Goal: Task Accomplishment & Management: Manage account settings

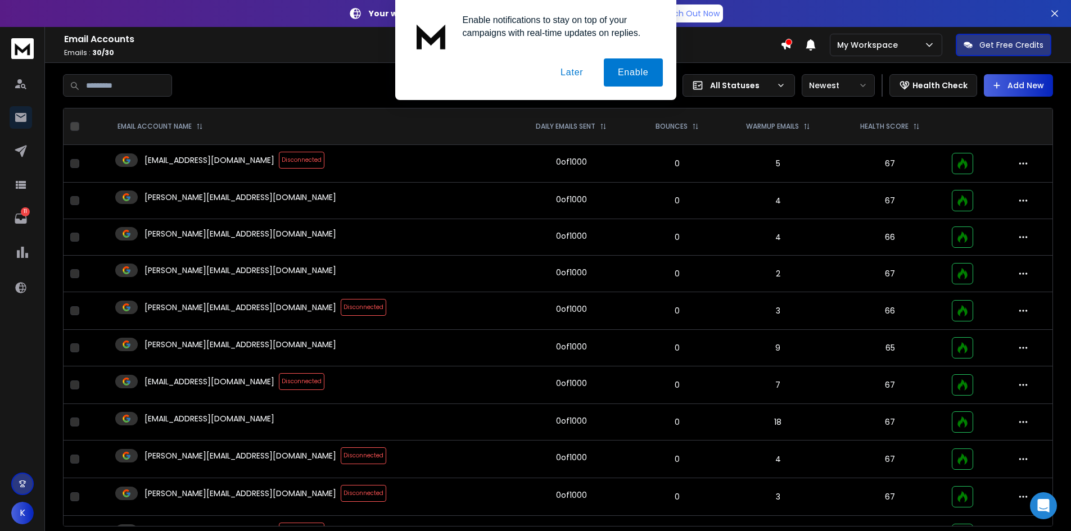
click at [568, 67] on button "Later" at bounding box center [572, 72] width 51 height 28
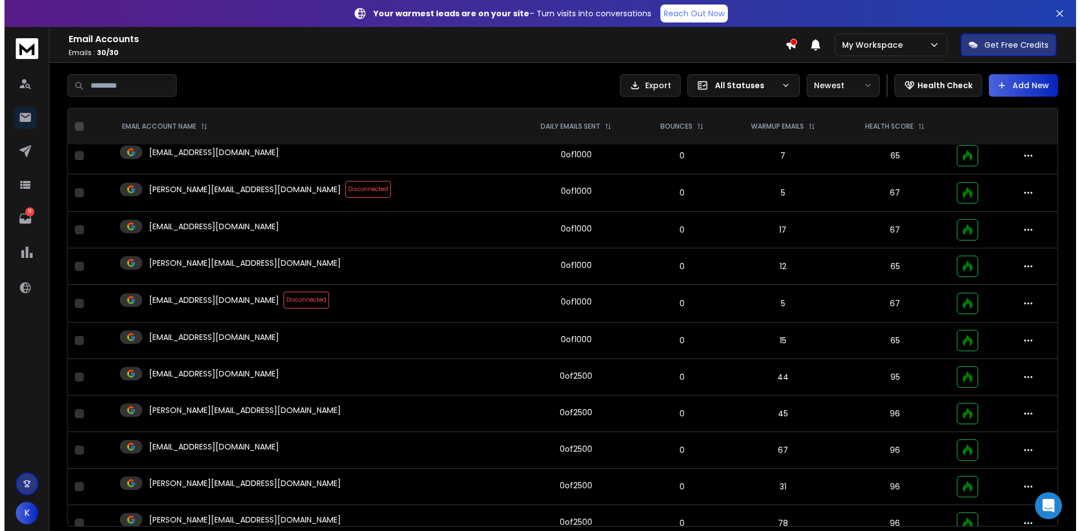
scroll to position [511, 0]
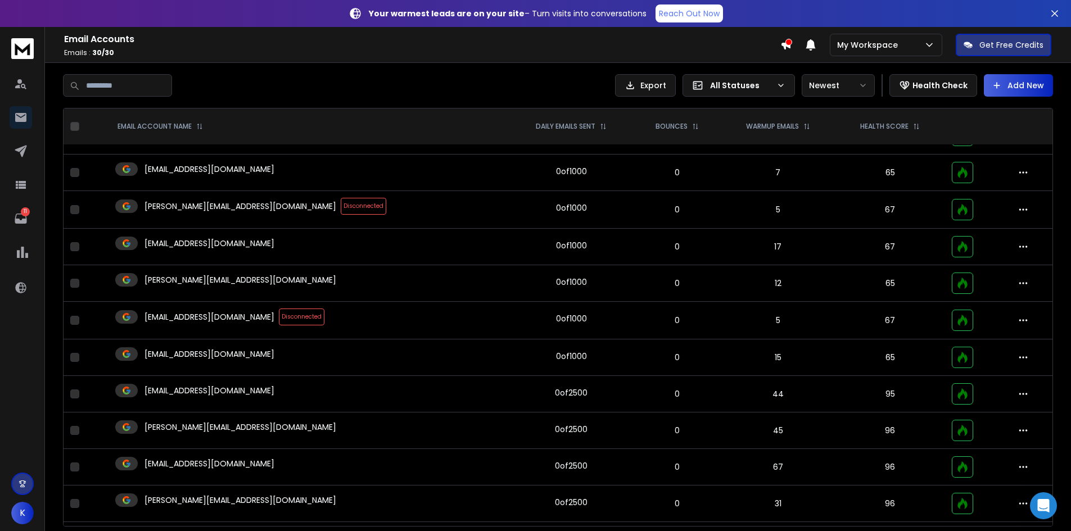
click at [242, 349] on p "[EMAIL_ADDRESS][DOMAIN_NAME]" at bounding box center [210, 354] width 130 height 11
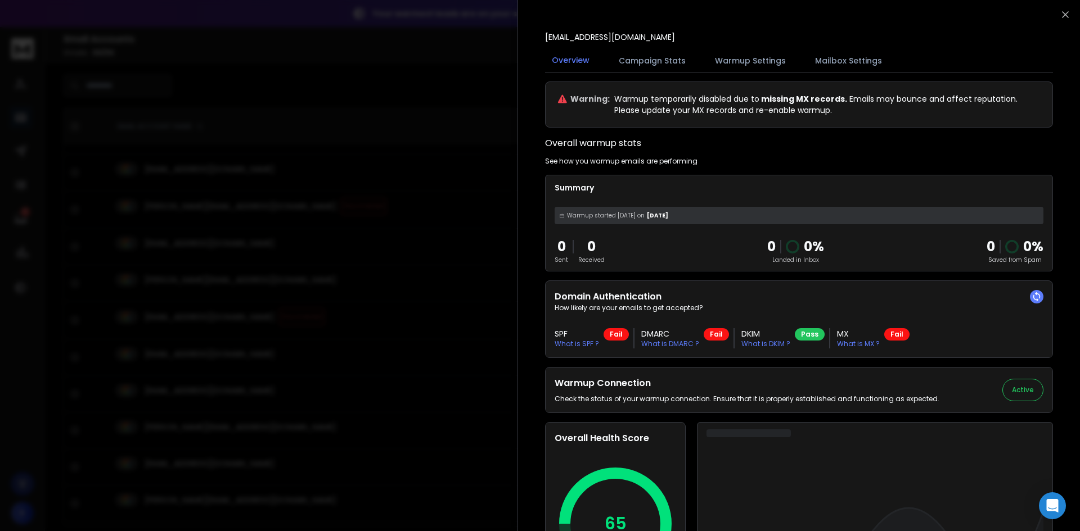
click at [833, 58] on button "Mailbox Settings" at bounding box center [848, 60] width 80 height 25
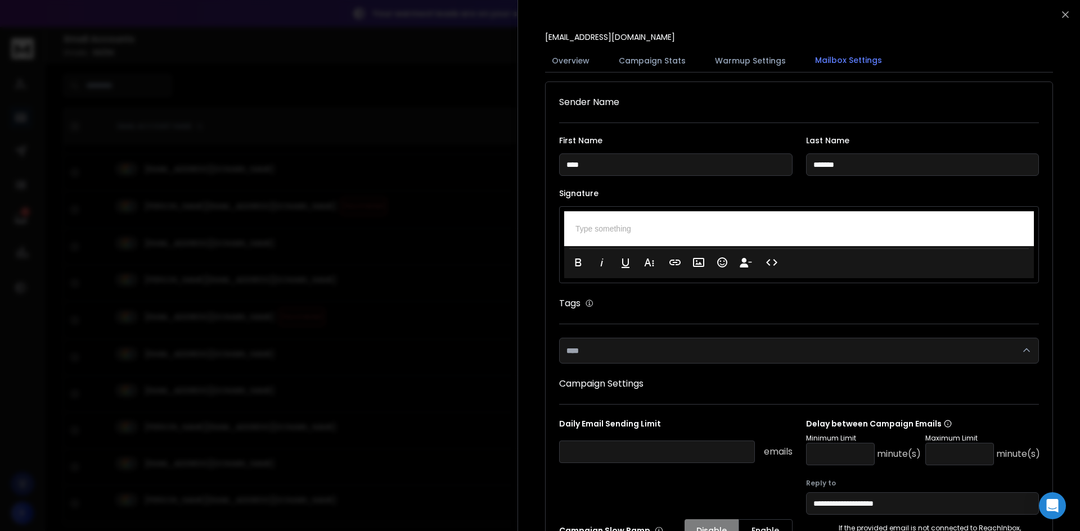
scroll to position [281, 0]
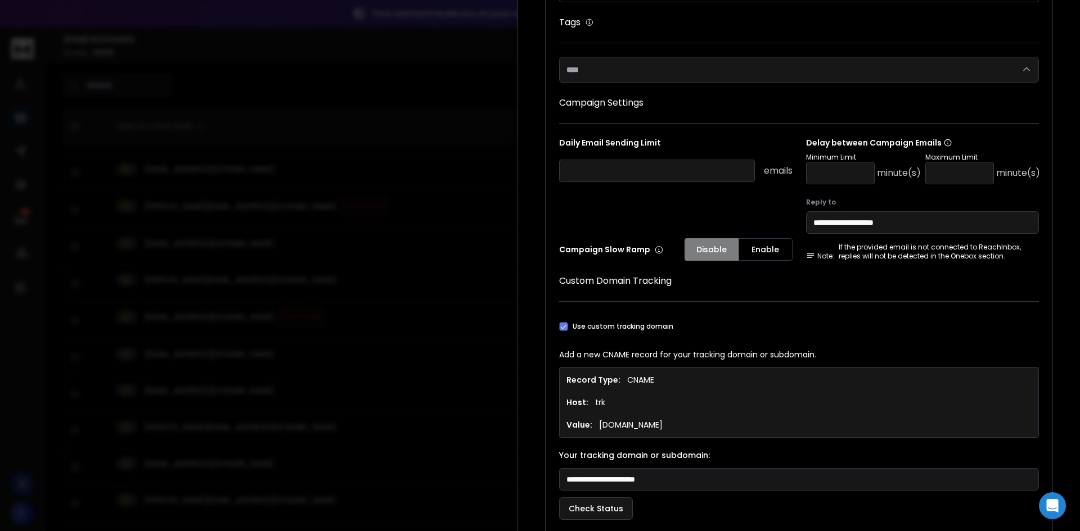
drag, startPoint x: 598, startPoint y: 174, endPoint x: 47, endPoint y: 223, distance: 553.2
click at [231, 207] on body "Your warmest leads are on your site – Turn visits into conversations Reach Out …" at bounding box center [535, 265] width 1071 height 531
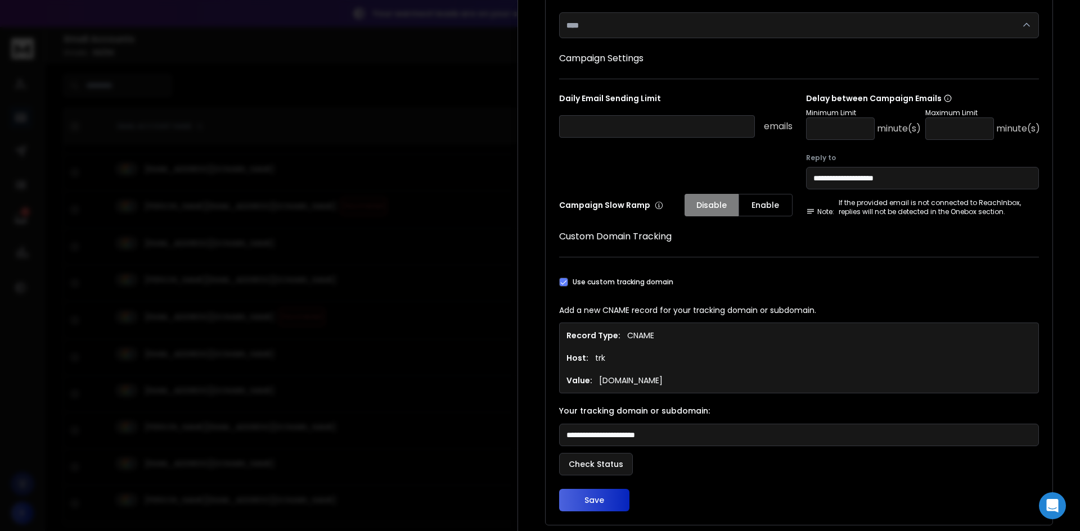
scroll to position [351, 0]
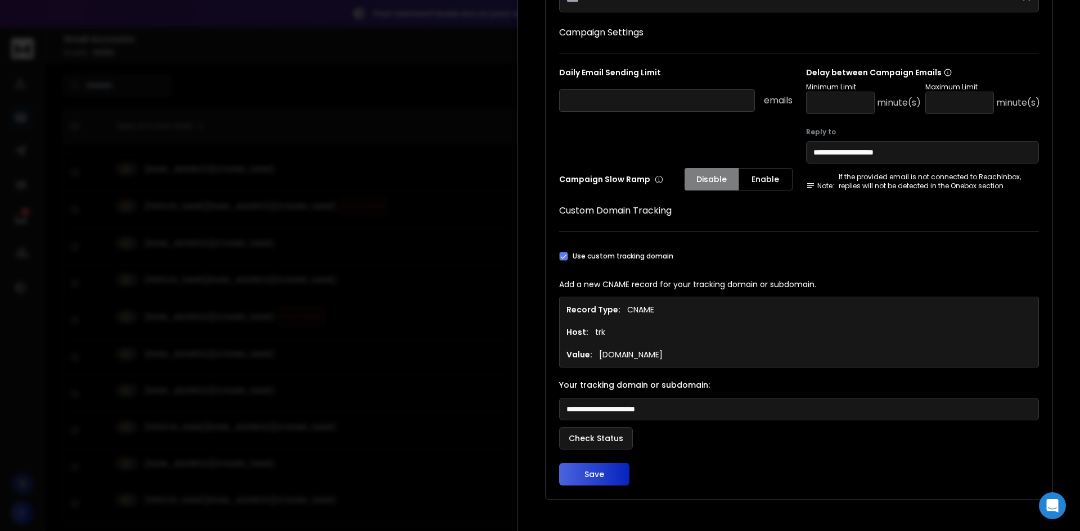
type input "****"
click at [606, 475] on button "Save" at bounding box center [594, 474] width 70 height 22
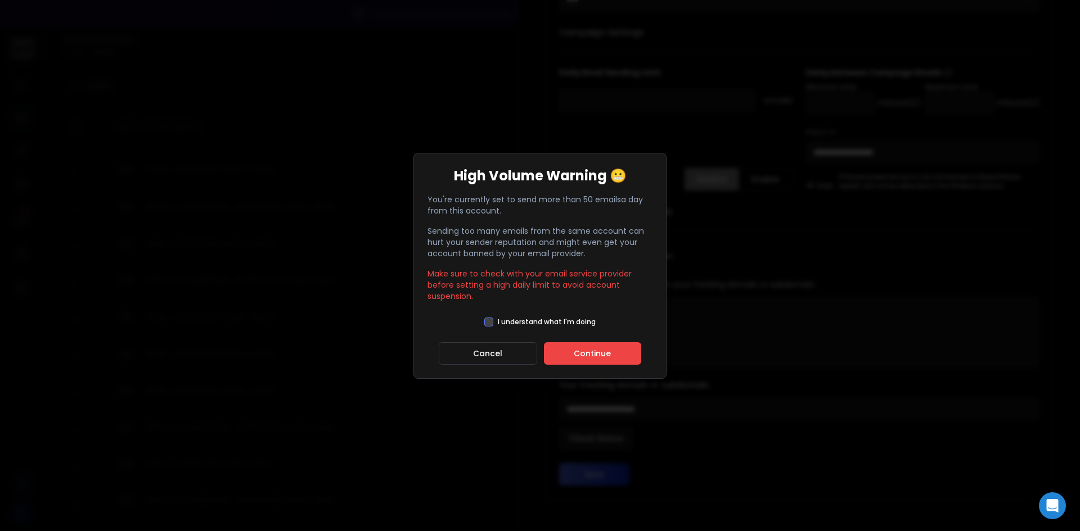
click at [557, 322] on label "I understand what I'm doing" at bounding box center [547, 322] width 98 height 9
click at [486, 320] on button "I understand what I'm doing" at bounding box center [488, 322] width 9 height 9
click at [622, 360] on button "Continue" at bounding box center [592, 353] width 97 height 22
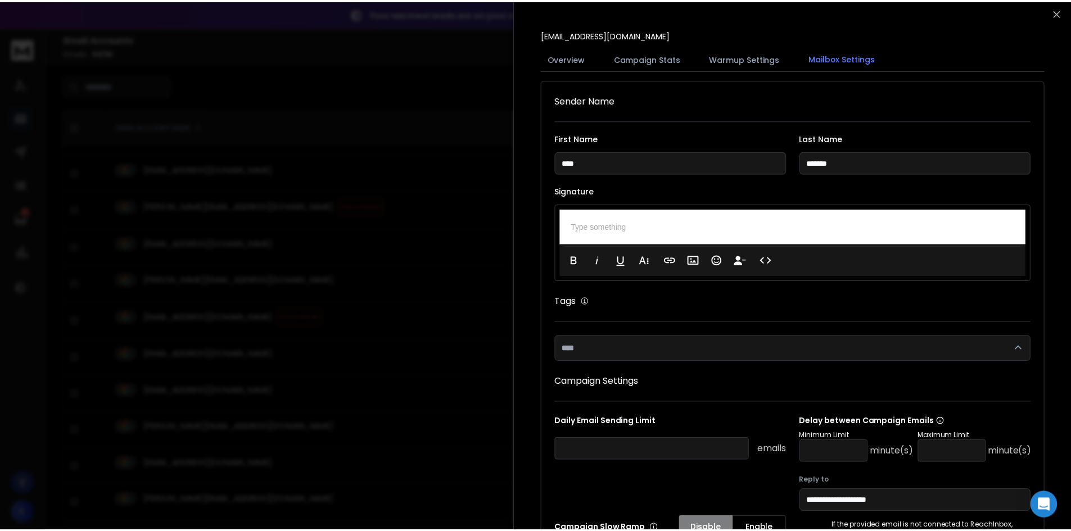
scroll to position [0, 0]
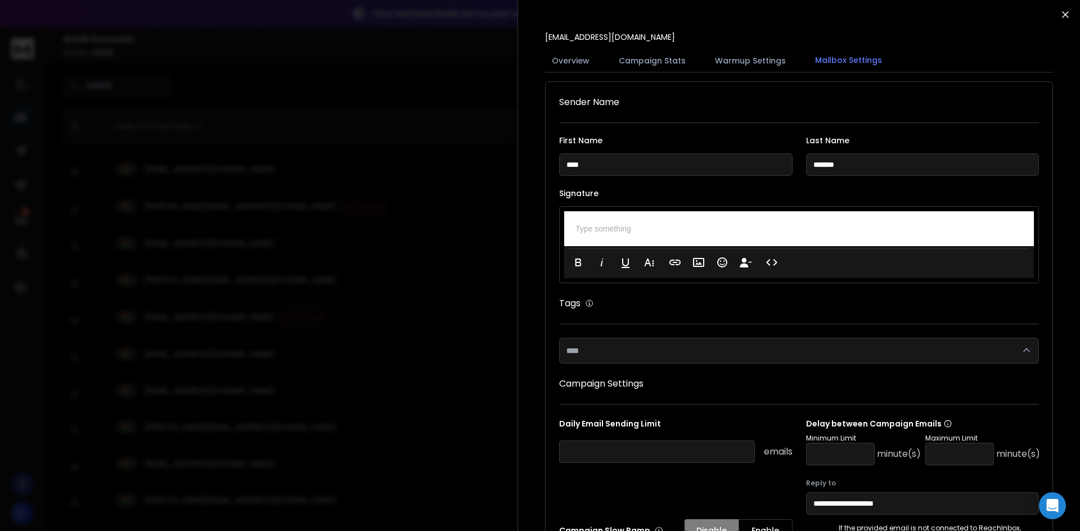
click at [1062, 13] on icon "button" at bounding box center [1064, 14] width 11 height 11
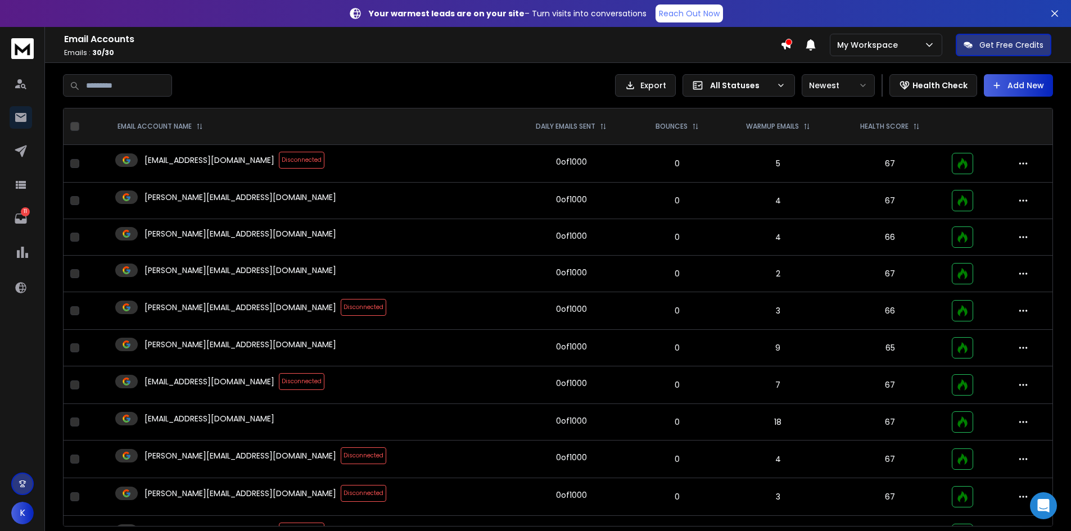
click at [333, 267] on div "[PERSON_NAME][EMAIL_ADDRESS][DOMAIN_NAME]" at bounding box center [308, 270] width 387 height 13
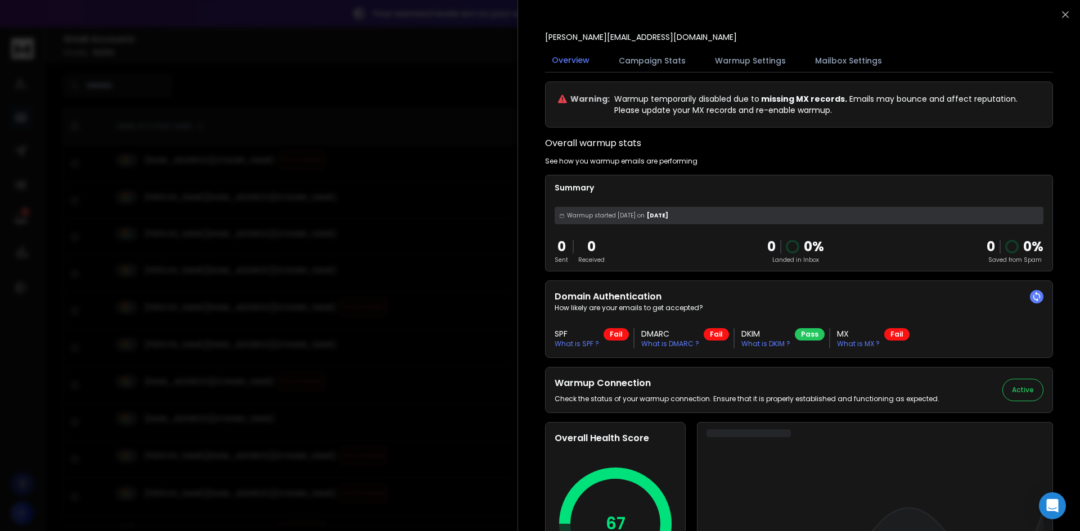
click at [865, 56] on button "Mailbox Settings" at bounding box center [848, 60] width 80 height 25
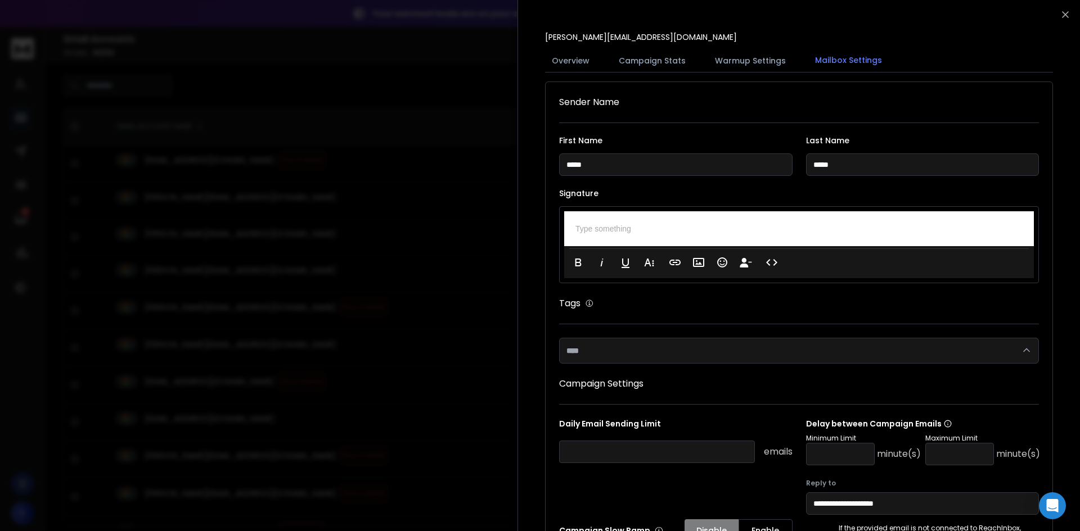
click at [587, 55] on button "Overview" at bounding box center [570, 60] width 51 height 25
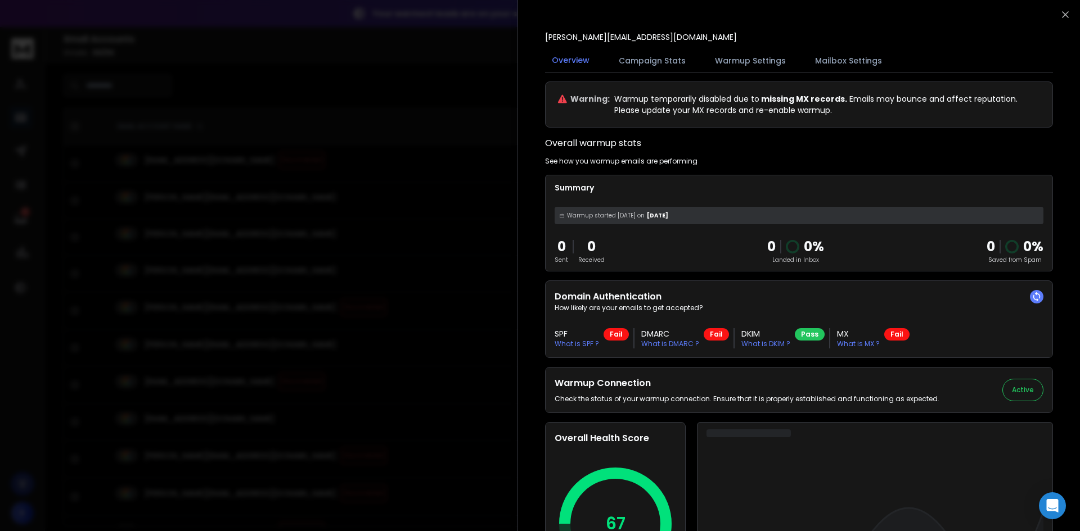
click at [840, 53] on button "Mailbox Settings" at bounding box center [848, 60] width 80 height 25
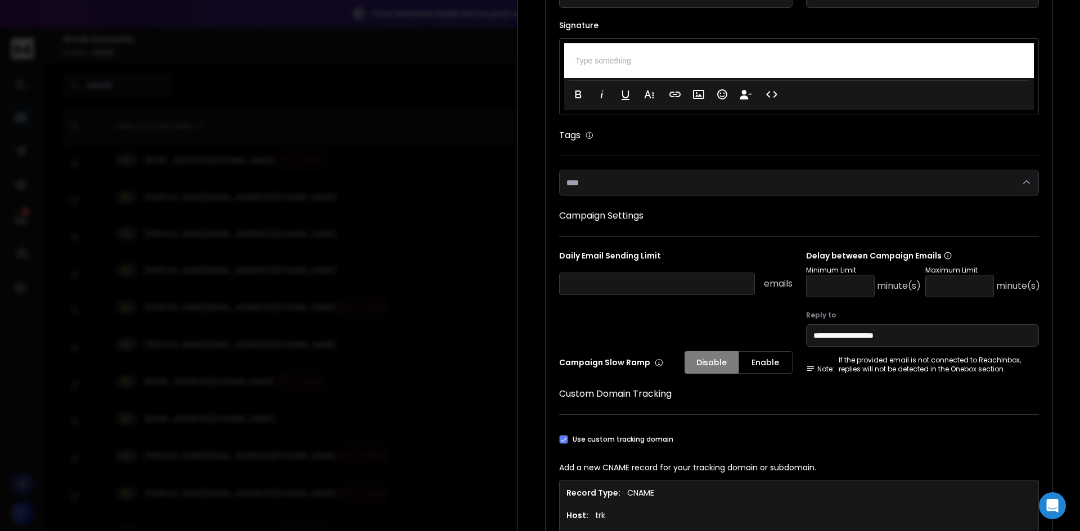
scroll to position [169, 0]
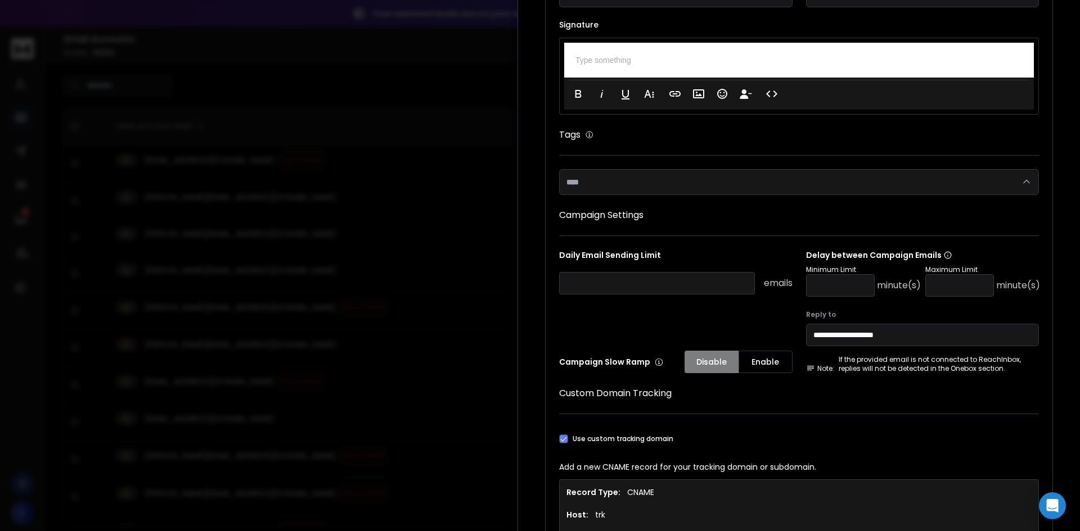
drag, startPoint x: 560, startPoint y: 295, endPoint x: 224, endPoint y: 336, distance: 338.8
click at [245, 335] on body "Your warmest leads are on your site – Turn visits into conversations Reach Out …" at bounding box center [535, 265] width 1071 height 531
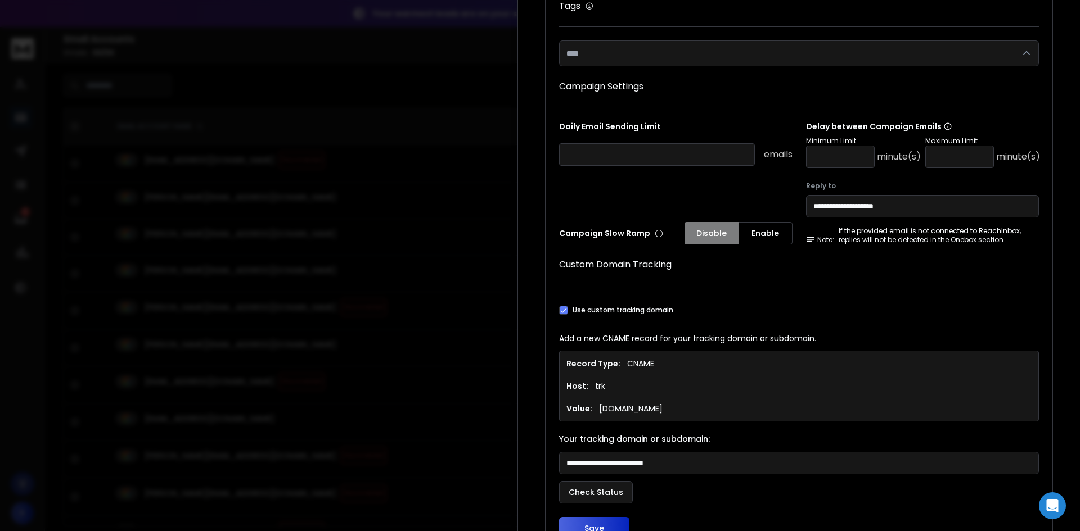
scroll to position [351, 0]
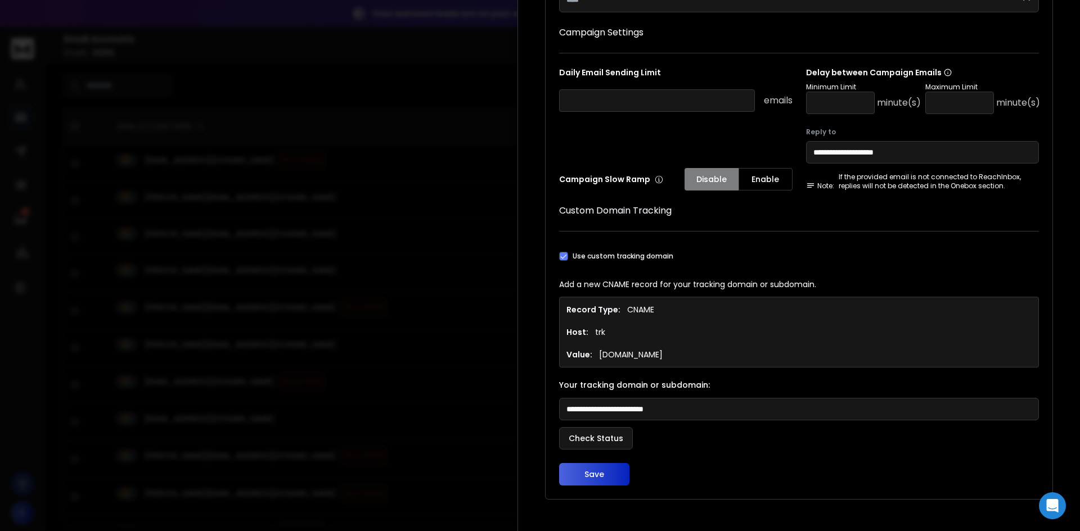
type input "****"
click at [602, 473] on button "Save" at bounding box center [594, 474] width 70 height 22
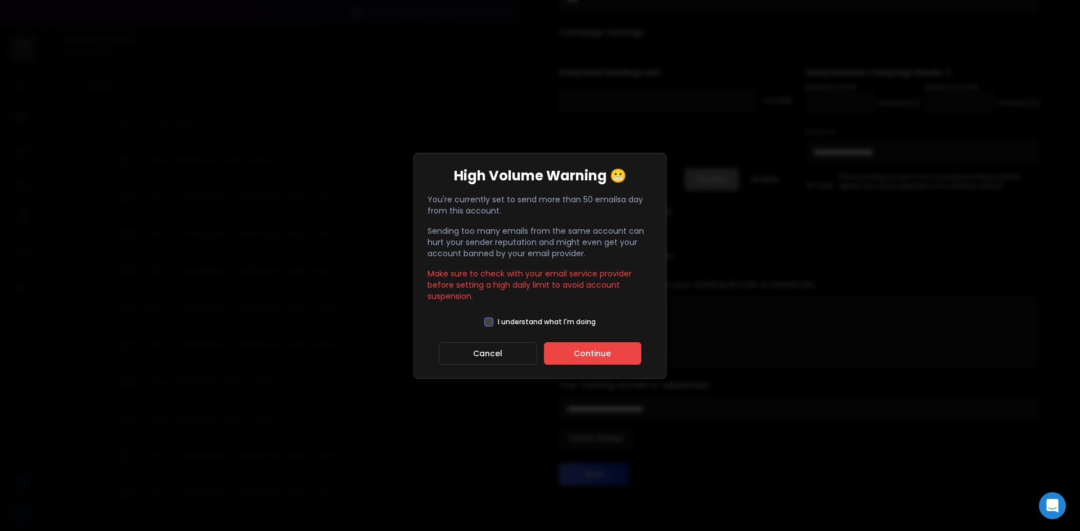
click at [493, 315] on div "I understand what I'm doing" at bounding box center [539, 322] width 111 height 22
click at [493, 321] on button "I understand what I'm doing" at bounding box center [488, 322] width 9 height 9
click at [614, 350] on button "Continue" at bounding box center [592, 353] width 97 height 22
